Goal: Task Accomplishment & Management: Manage account settings

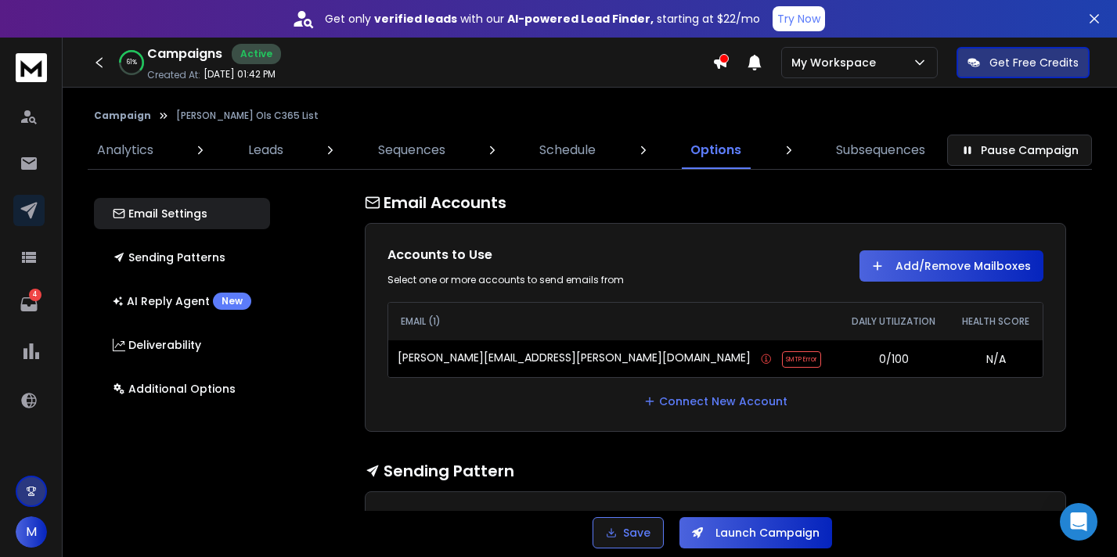
click at [172, 213] on p "Email Settings" at bounding box center [160, 214] width 95 height 16
click at [1079, 230] on div "Email Accounts Accounts to Use Select one or more accounts to send emails from …" at bounding box center [725, 351] width 860 height 319
click at [911, 268] on button "Add/Remove Mailboxes" at bounding box center [951, 265] width 184 height 31
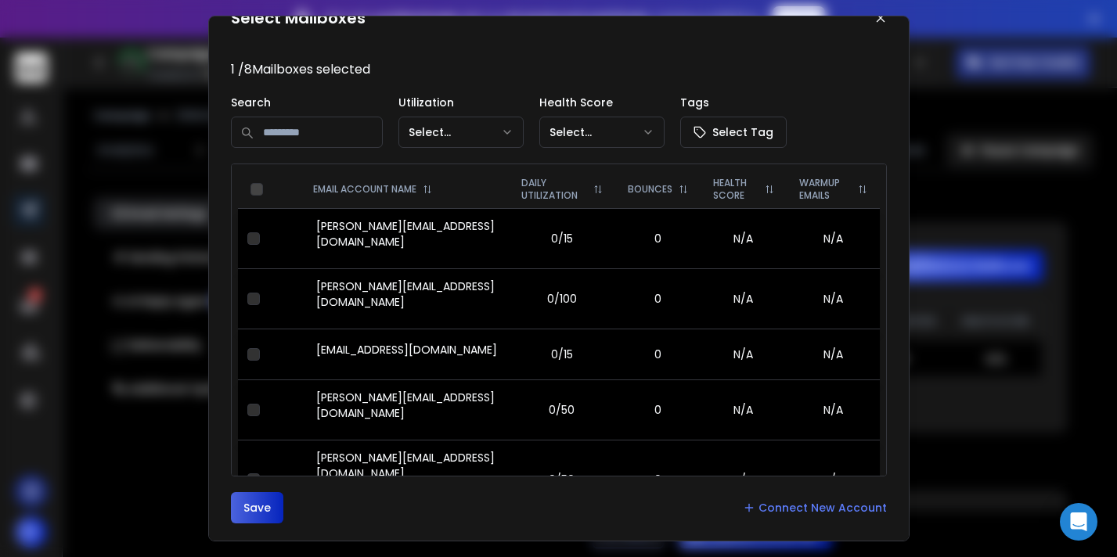
scroll to position [36, 0]
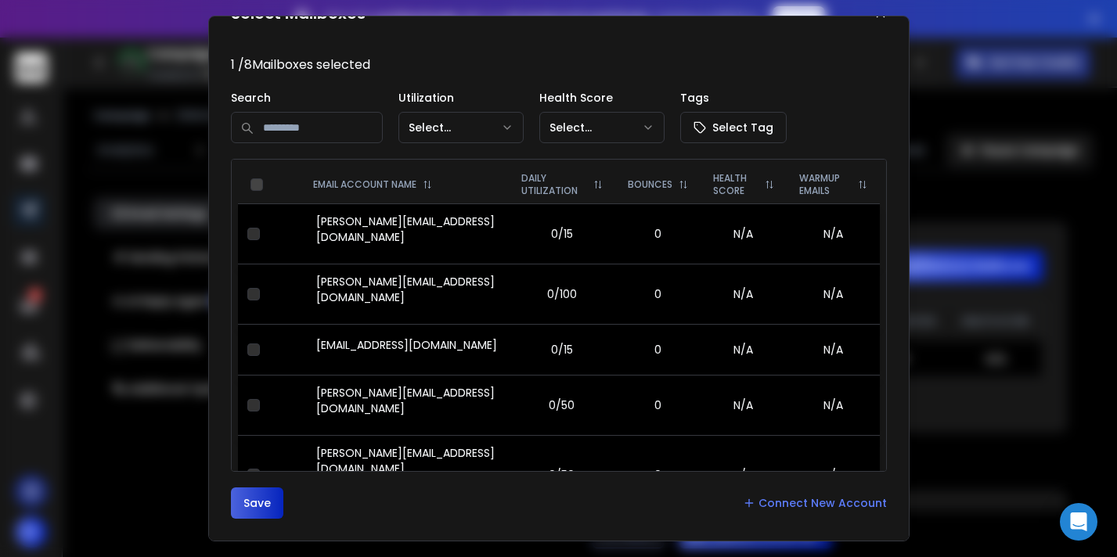
click at [904, 189] on div "Select Mailboxes 1 / 8 Mailboxes selected Search Utilization Select... Health S…" at bounding box center [558, 279] width 701 height 526
click at [969, 369] on div "Select Mailboxes 1 / 8 Mailboxes selected Search Utilization Select... Health S…" at bounding box center [558, 278] width 1117 height 557
click at [866, 88] on div "1 / 8 Mailboxes selected Search Utilization Select... Health Score Select... Ta…" at bounding box center [559, 287] width 656 height 463
click at [254, 494] on button "Save" at bounding box center [257, 502] width 52 height 31
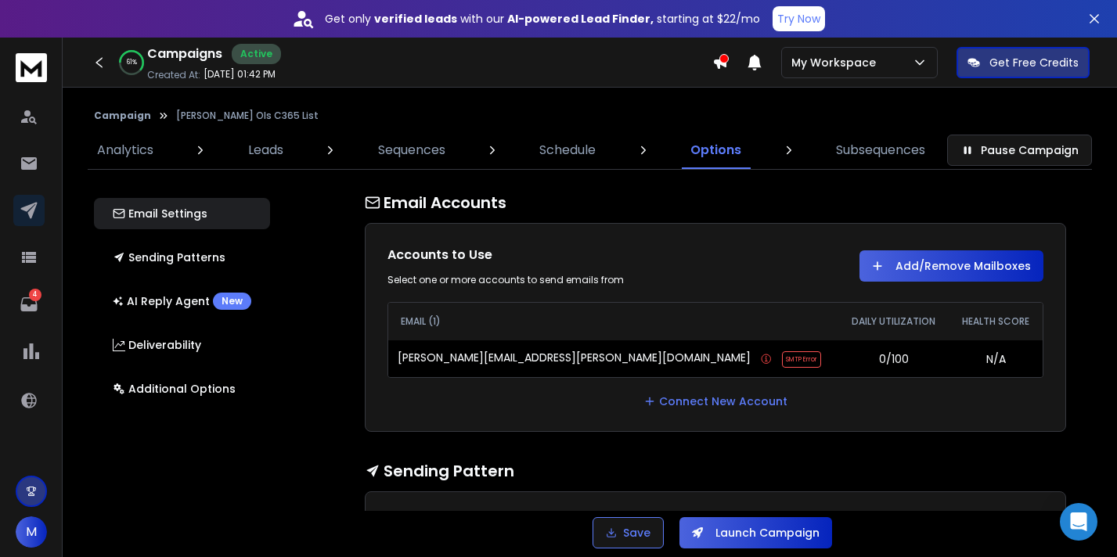
click at [921, 268] on button "Add/Remove Mailboxes" at bounding box center [951, 265] width 184 height 31
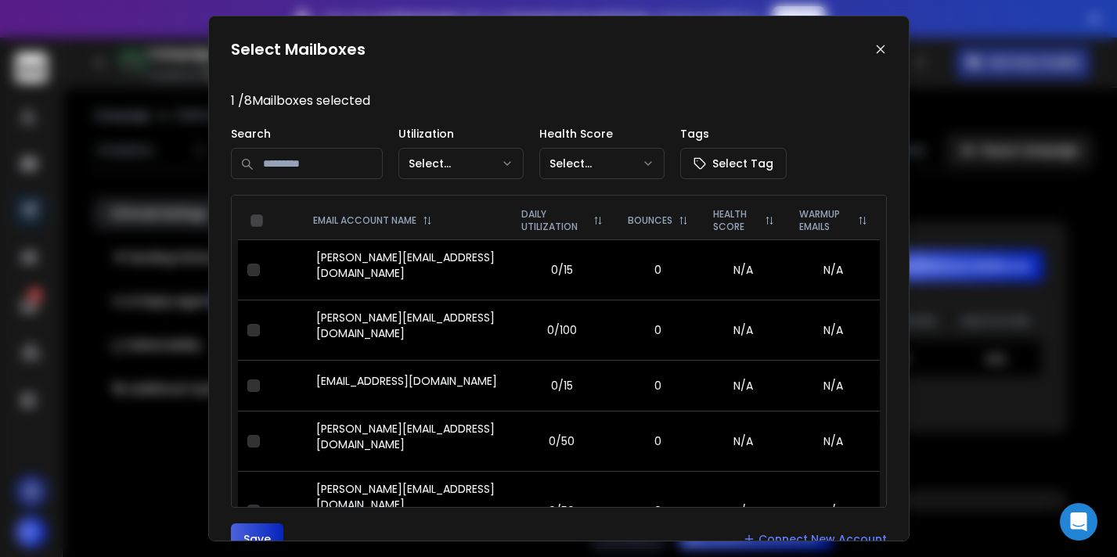
scroll to position [31, 0]
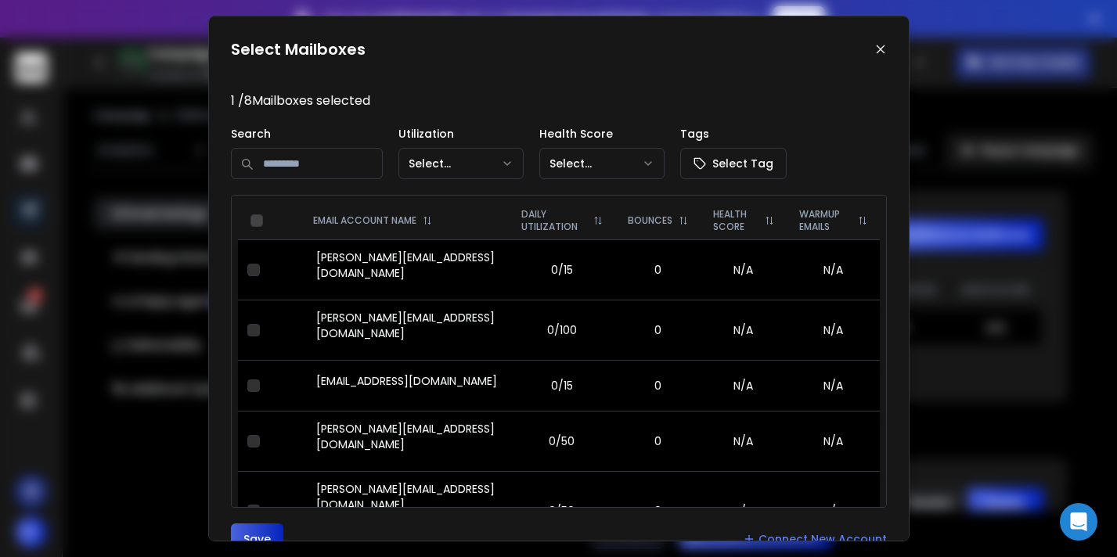
click at [876, 420] on div "EMAIL ACCOUNT NAME DAILY UTILIZATION BOUNCES HEALTH SCORE WARMUP EMAILS [PERSON…" at bounding box center [559, 351] width 656 height 313
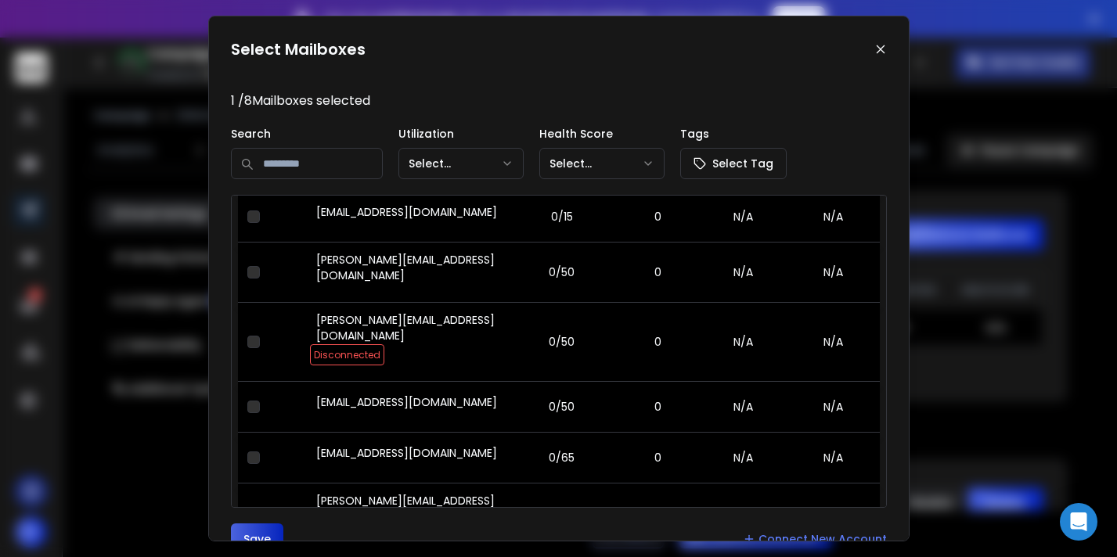
scroll to position [170, 0]
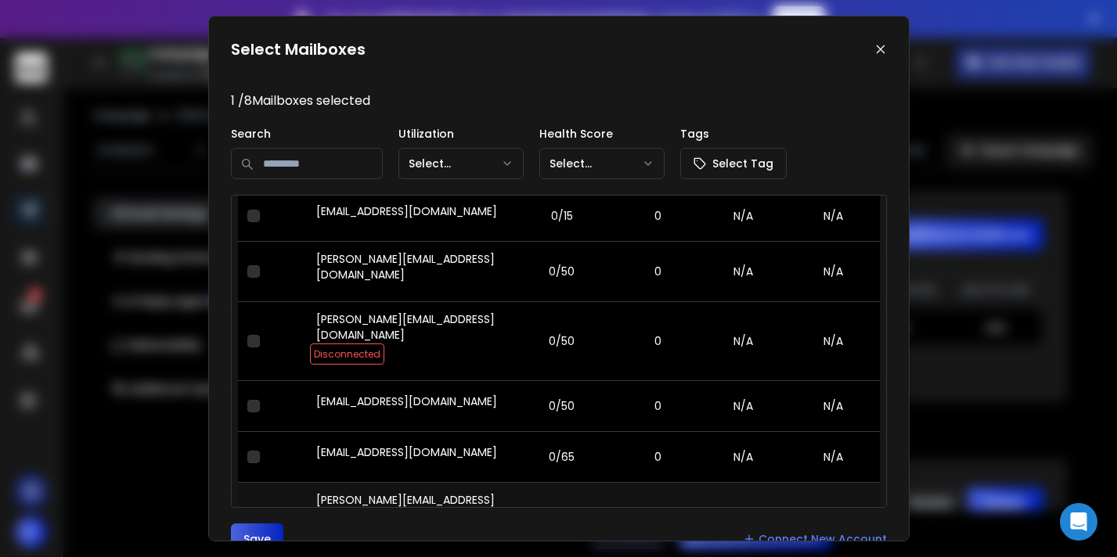
click at [444, 492] on p "[PERSON_NAME][EMAIL_ADDRESS][PERSON_NAME][DOMAIN_NAME]" at bounding box center [407, 507] width 183 height 31
click at [256, 516] on button "button" at bounding box center [253, 522] width 13 height 13
click at [356, 492] on p "[PERSON_NAME][EMAIL_ADDRESS][PERSON_NAME][DOMAIN_NAME]" at bounding box center [407, 507] width 183 height 31
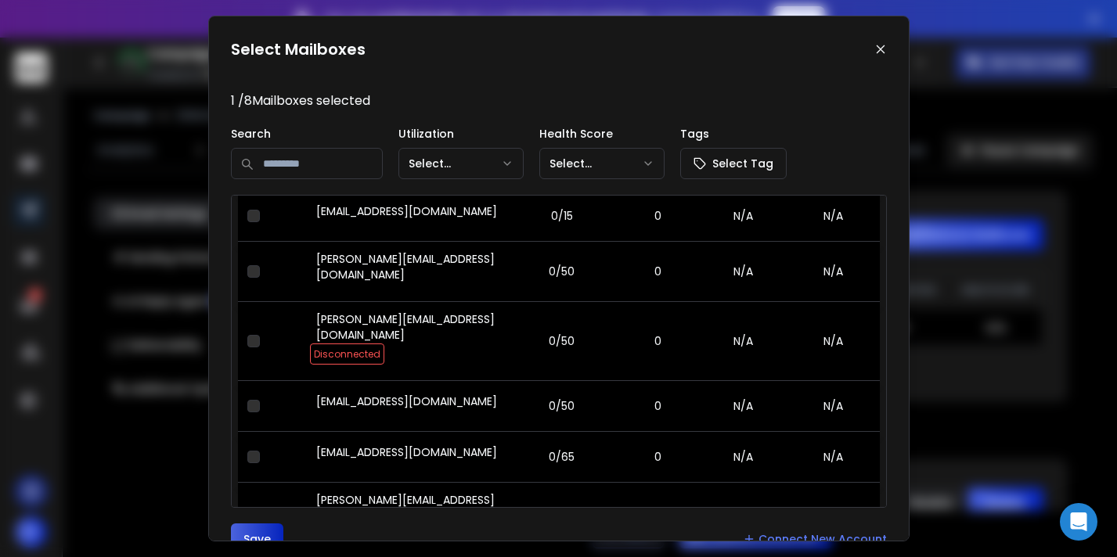
click at [895, 367] on div "Select Mailboxes 1 / 8 Mailboxes selected Search Utilization Select... Health S…" at bounding box center [558, 279] width 701 height 526
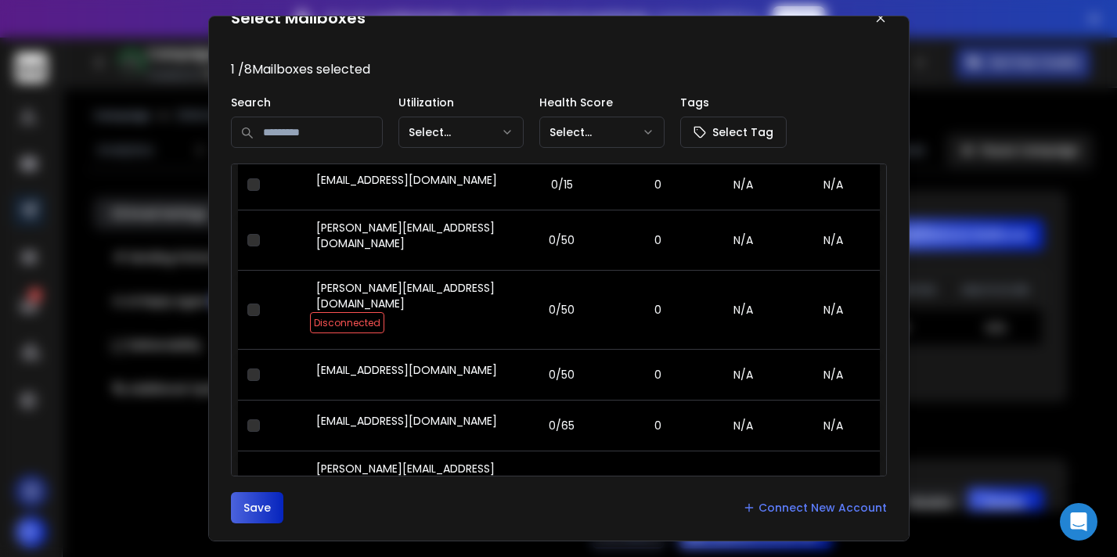
scroll to position [36, 0]
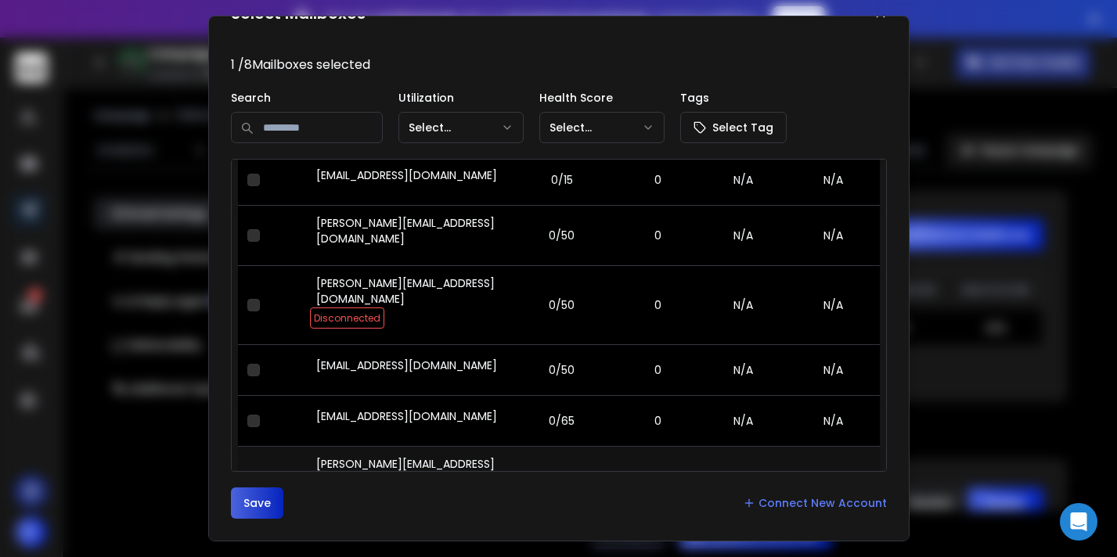
click at [253, 480] on button "button" at bounding box center [253, 486] width 13 height 13
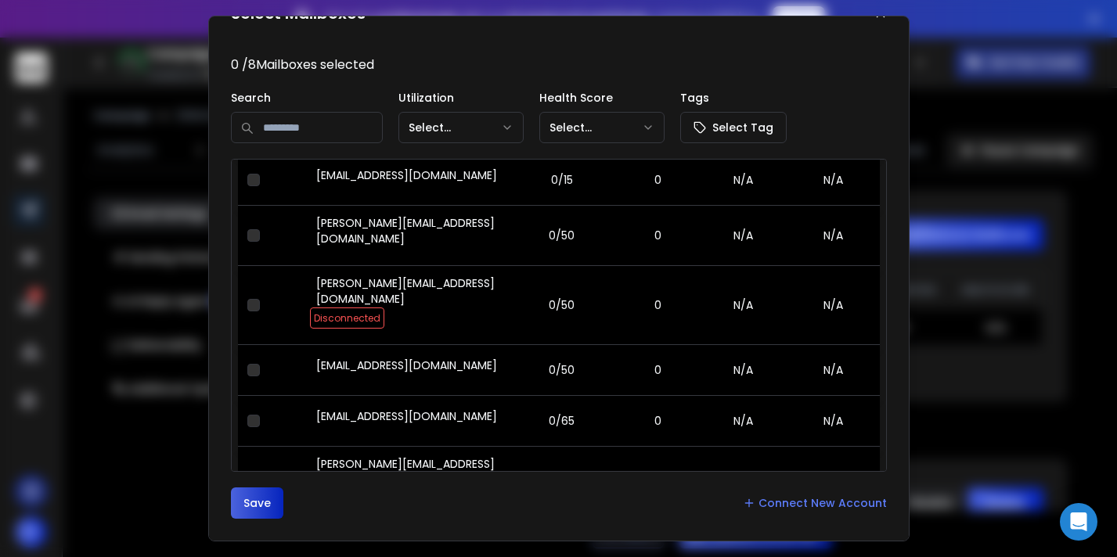
click at [253, 494] on button "Save" at bounding box center [257, 502] width 52 height 31
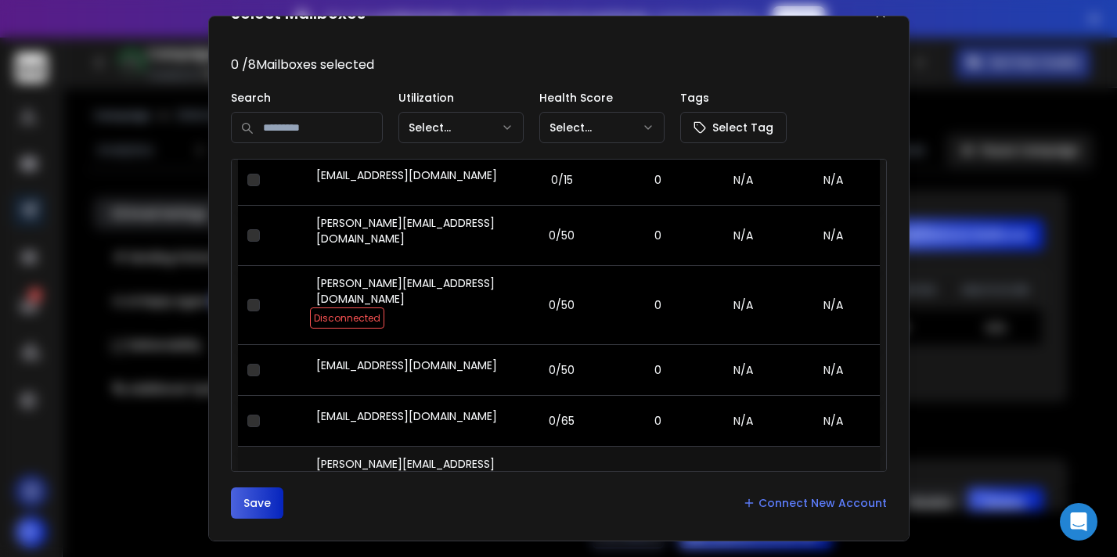
click at [256, 480] on button "button" at bounding box center [253, 486] width 13 height 13
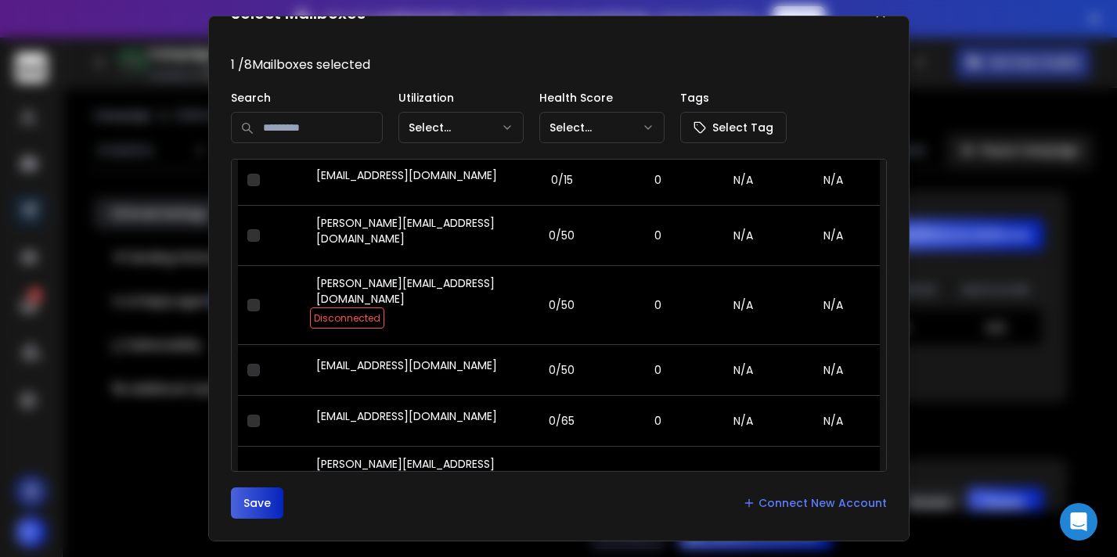
click at [257, 502] on button "Save" at bounding box center [257, 502] width 52 height 31
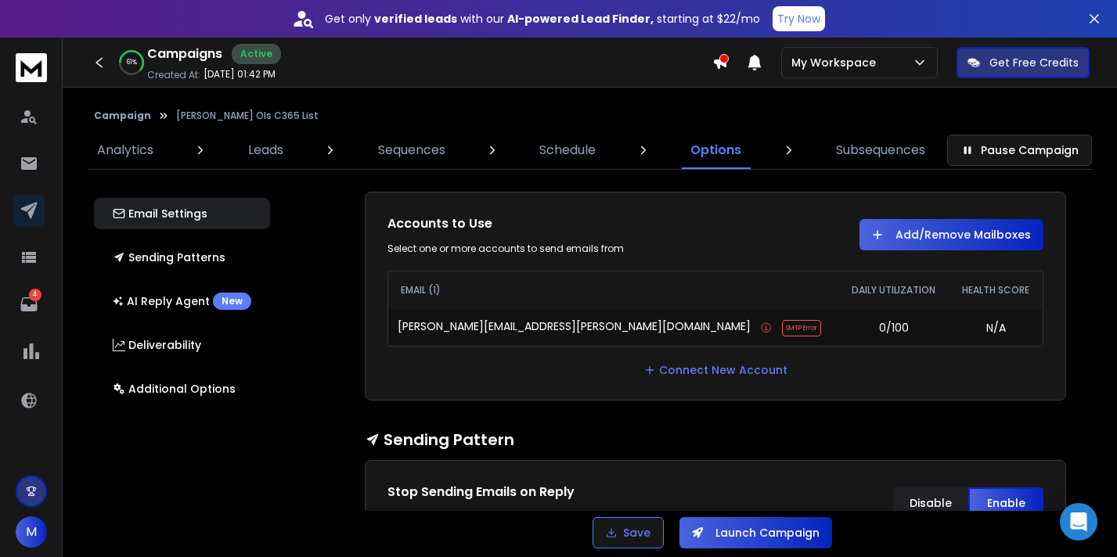
click at [782, 331] on span "SMTP Error" at bounding box center [801, 328] width 39 height 16
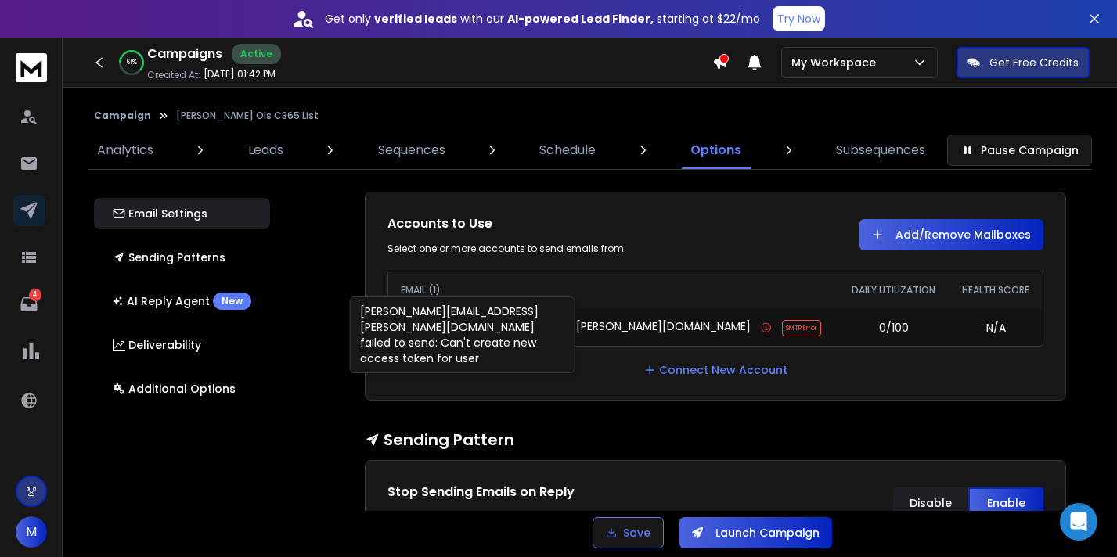
click at [760, 323] on icon at bounding box center [766, 328] width 13 height 13
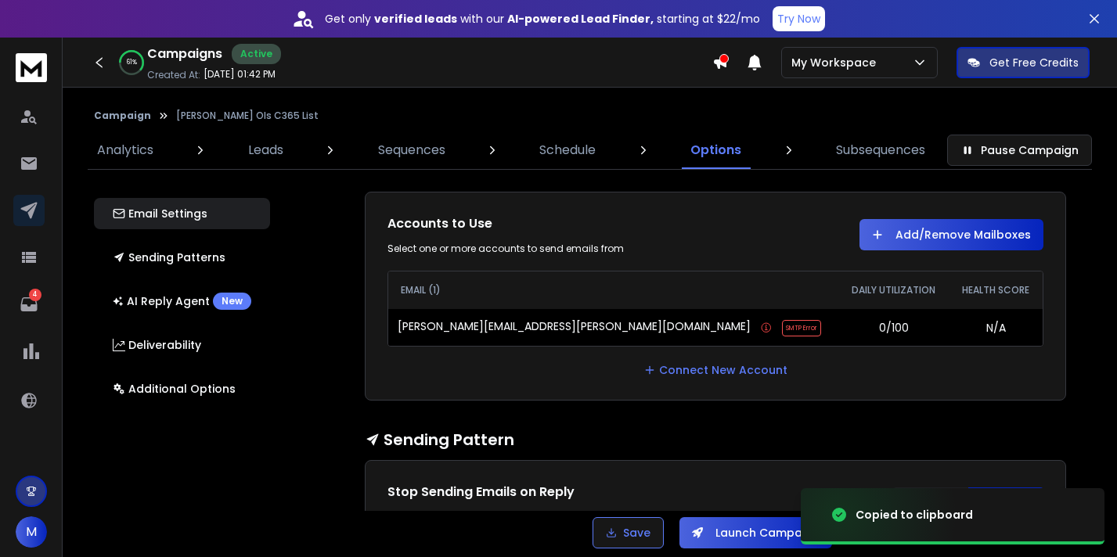
click at [1088, 401] on div "Email Accounts Accounts to Use Select one or more accounts to send emails from …" at bounding box center [725, 351] width 860 height 319
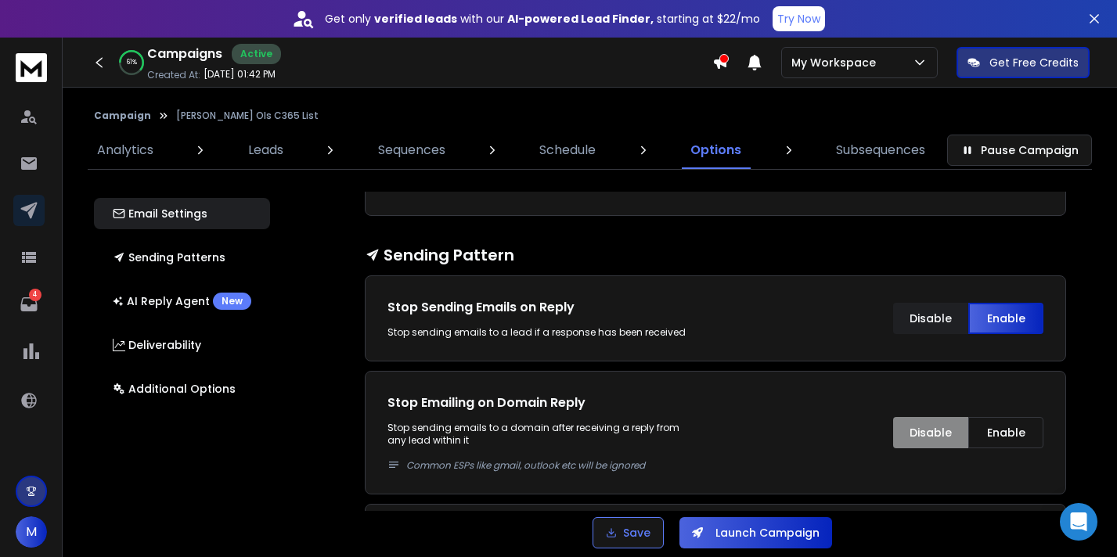
scroll to position [219, 0]
